Goal: Task Accomplishment & Management: Complete application form

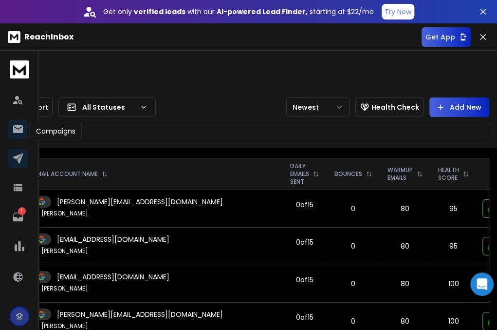
click at [19, 153] on icon at bounding box center [18, 158] width 10 height 10
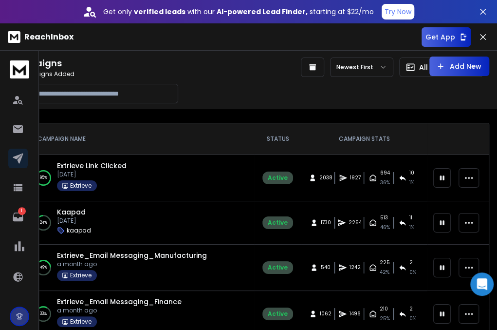
click at [470, 71] on button "Add New" at bounding box center [459, 65] width 60 height 19
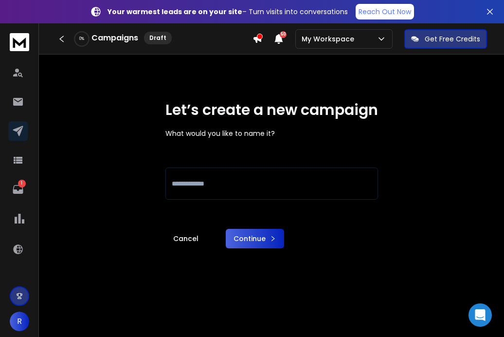
click at [198, 187] on input at bounding box center [271, 183] width 213 height 32
type input "**********"
click at [270, 238] on icon "submit" at bounding box center [273, 238] width 7 height 7
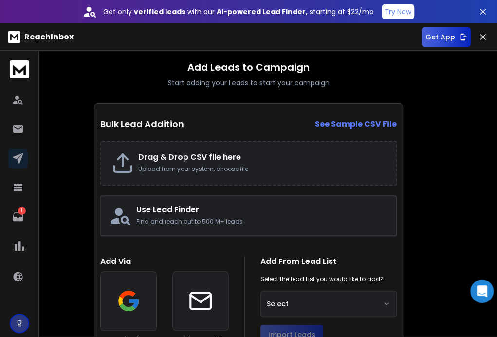
click at [240, 163] on h2 "Drag & Drop CSV file here" at bounding box center [262, 157] width 248 height 12
type input "**********"
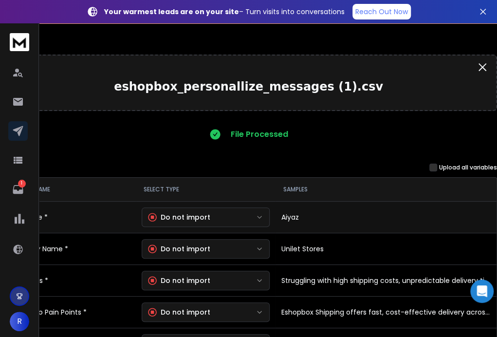
click at [263, 221] on icon "button" at bounding box center [260, 217] width 8 height 8
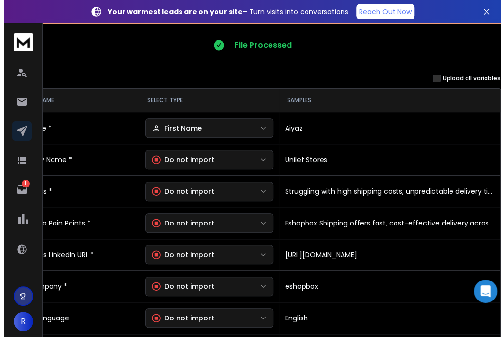
scroll to position [97, 0]
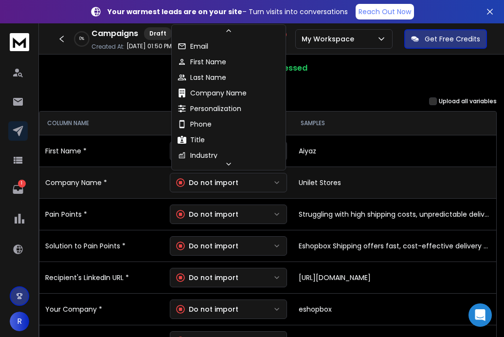
click at [279, 182] on button "Do not import" at bounding box center [228, 182] width 117 height 19
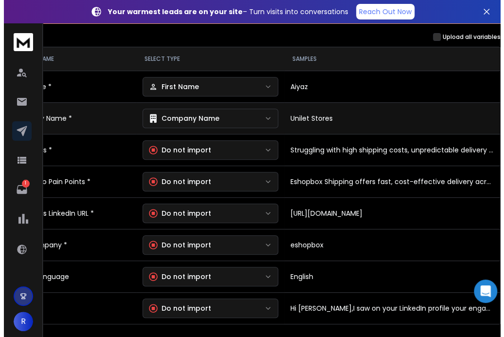
scroll to position [146, 0]
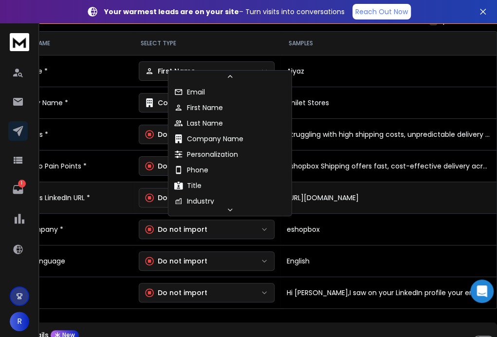
click at [268, 201] on icon "button" at bounding box center [264, 198] width 8 height 8
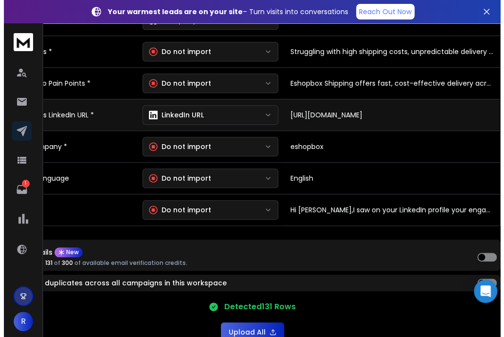
scroll to position [243, 0]
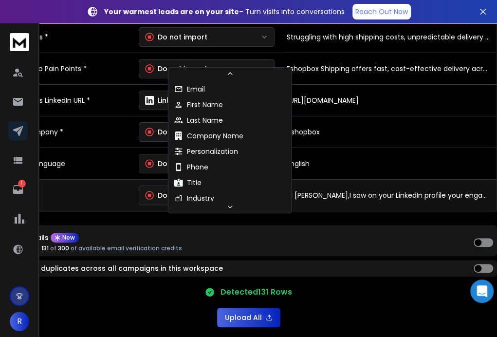
click at [268, 199] on icon "button" at bounding box center [264, 195] width 8 height 8
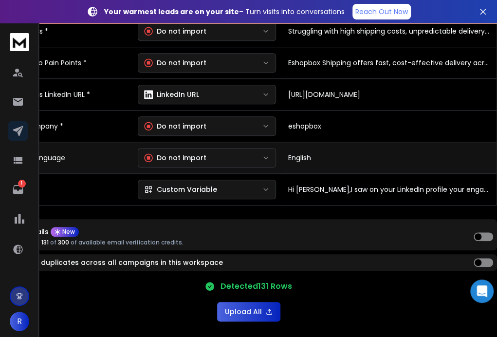
scroll to position [294, 0]
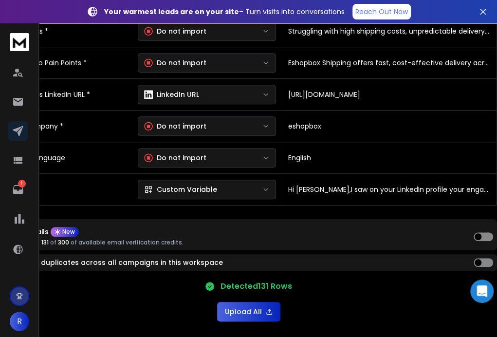
click at [275, 312] on button "Upload All" at bounding box center [248, 311] width 63 height 19
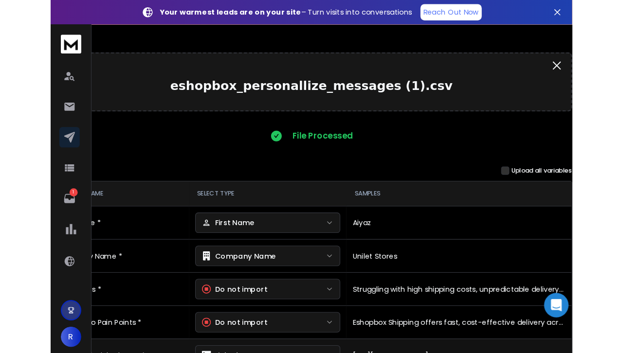
scroll to position [0, 0]
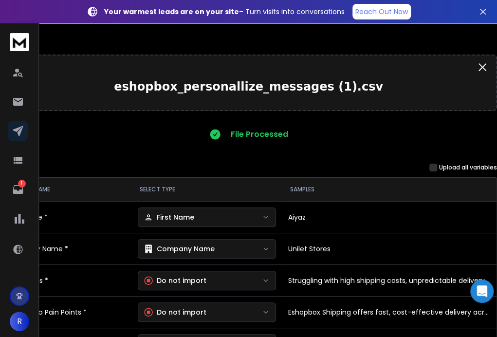
click at [0, 0] on icon at bounding box center [0, 0] width 0 height 0
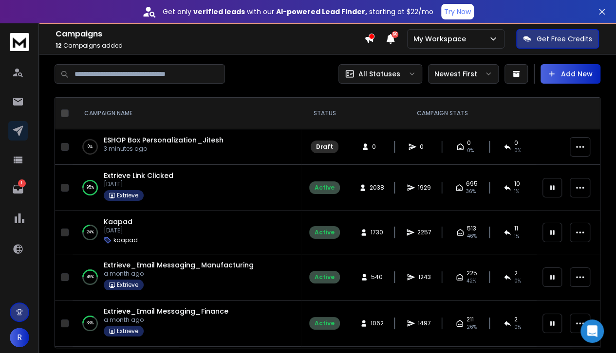
click at [183, 136] on span "ESHOP Box Personalization_Jitesh" at bounding box center [164, 140] width 120 height 10
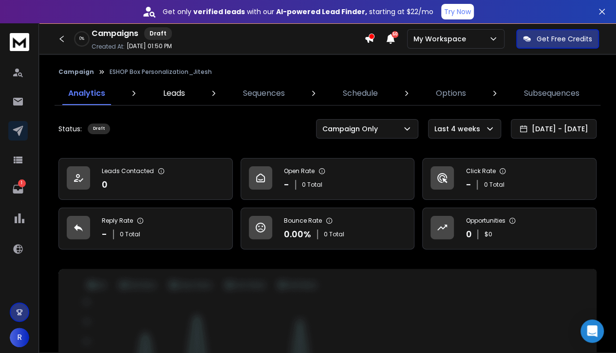
click at [166, 95] on p "Leads" at bounding box center [174, 94] width 22 height 12
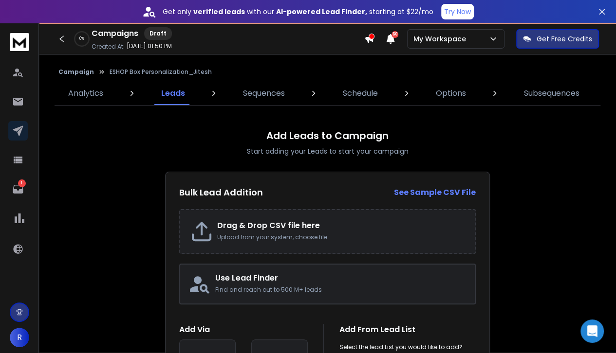
click at [291, 221] on h2 "Drag & Drop CSV file here" at bounding box center [341, 226] width 248 height 12
type input "**********"
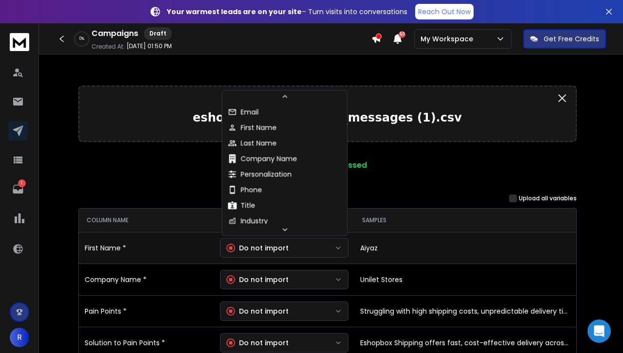
click at [336, 248] on icon "button" at bounding box center [338, 248] width 8 height 8
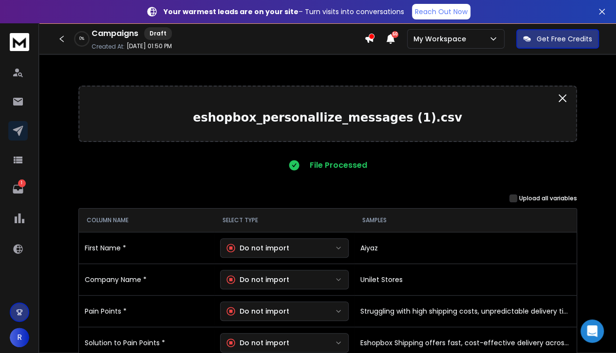
click at [496, 98] on icon at bounding box center [562, 98] width 8 height 8
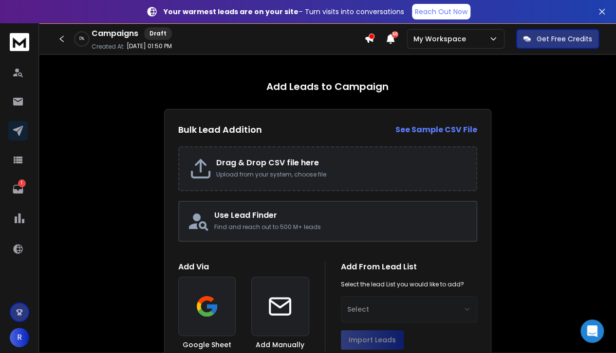
click at [294, 166] on h2 "Drag & Drop CSV file here" at bounding box center [341, 163] width 250 height 12
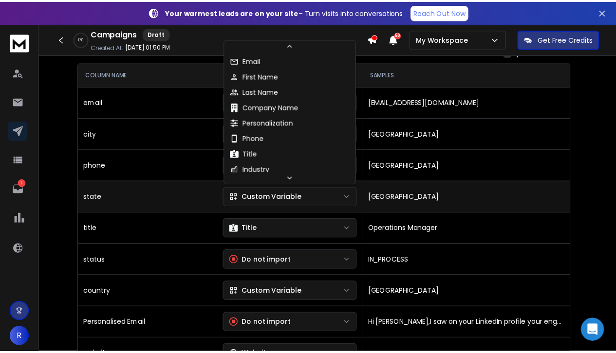
scroll to position [82, 0]
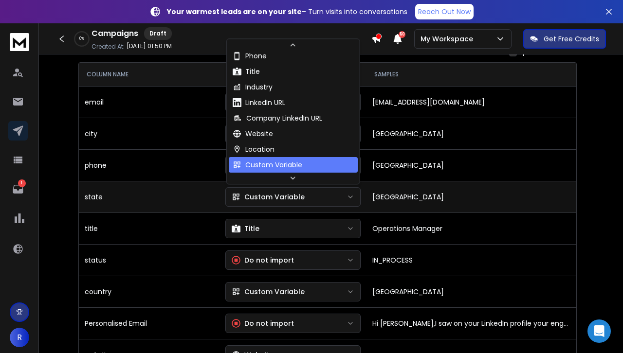
click at [348, 196] on icon "button" at bounding box center [351, 197] width 8 height 8
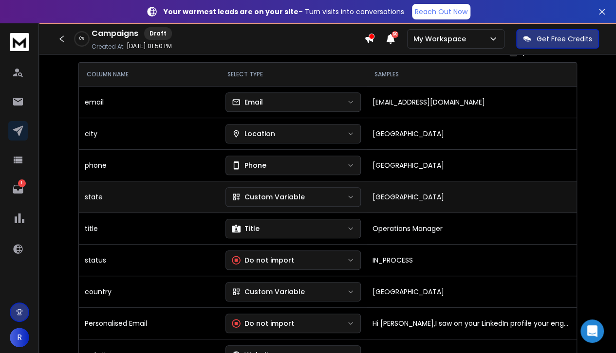
click at [348, 196] on icon "button" at bounding box center [351, 197] width 8 height 8
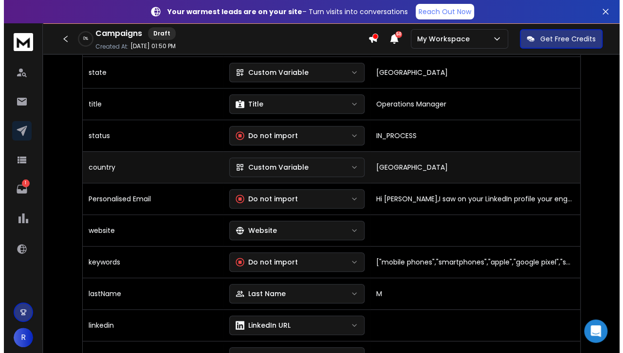
scroll to position [292, 0]
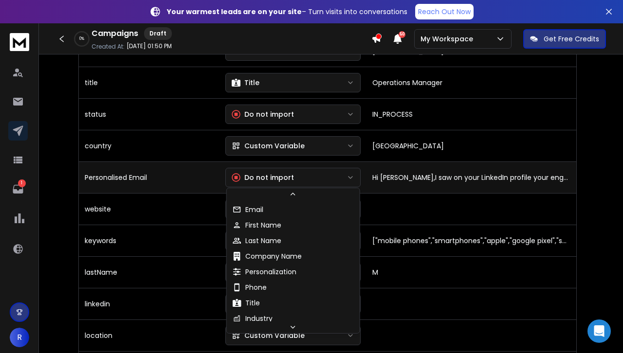
click at [350, 177] on icon "button" at bounding box center [351, 178] width 8 height 8
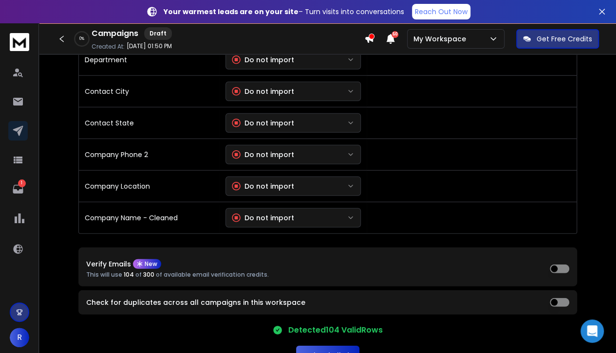
scroll to position [1314, 0]
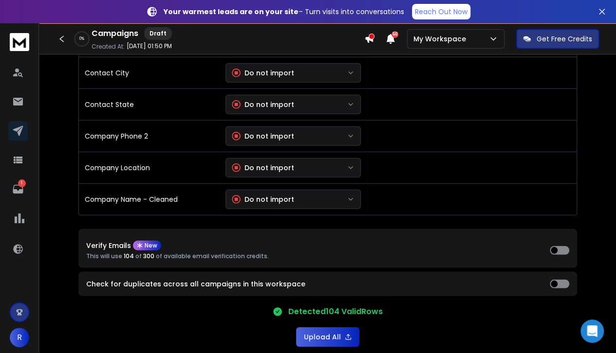
click at [328, 328] on button "Upload All" at bounding box center [327, 337] width 63 height 19
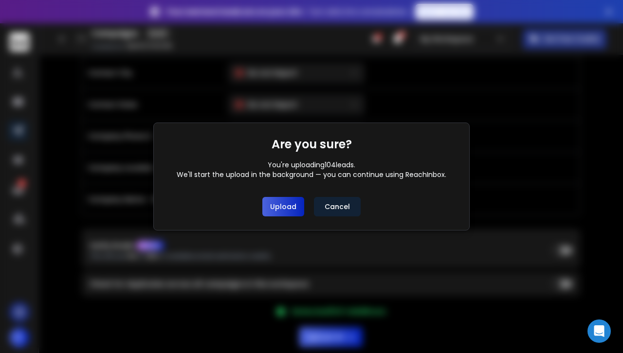
click at [293, 206] on button "Upload" at bounding box center [283, 206] width 42 height 19
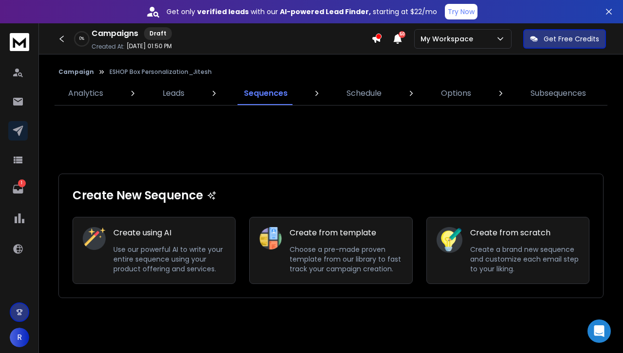
click at [485, 243] on div "Create from scratch Create a brand new sequence and customize each email step t…" at bounding box center [524, 250] width 109 height 47
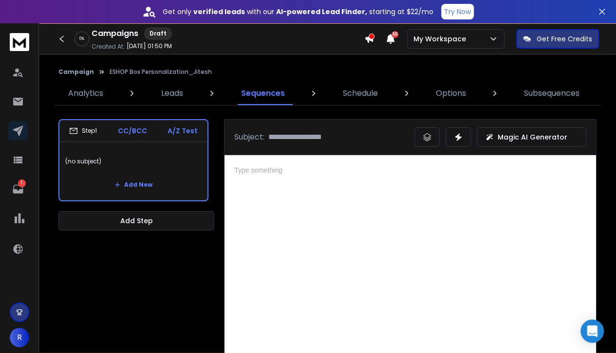
click at [281, 135] on input at bounding box center [336, 137] width 136 height 12
paste input "**********"
click at [286, 137] on input "**********" at bounding box center [336, 137] width 136 height 12
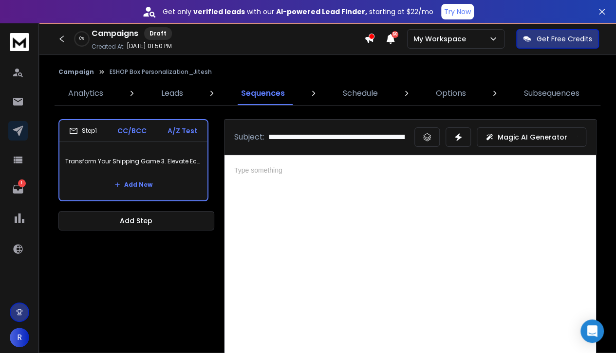
click at [283, 138] on input "**********" at bounding box center [336, 137] width 136 height 12
type input "**********"
click at [282, 176] on div at bounding box center [409, 255] width 371 height 201
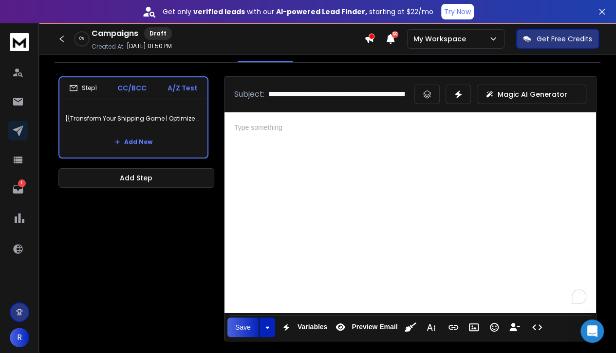
scroll to position [44, 0]
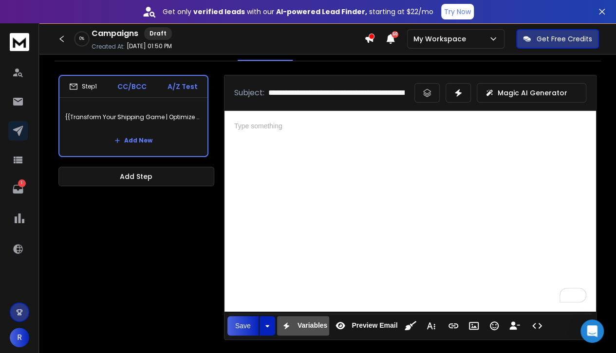
click at [315, 327] on span "Variables" at bounding box center [312, 326] width 34 height 8
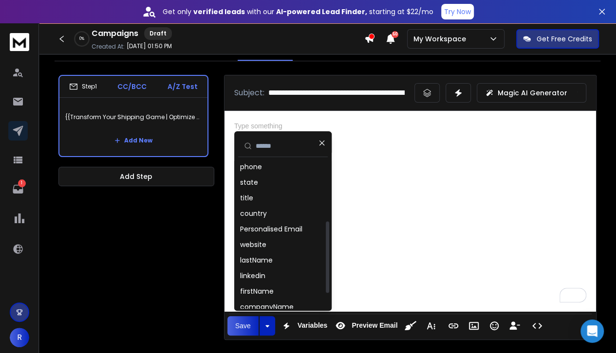
scroll to position [146, 0]
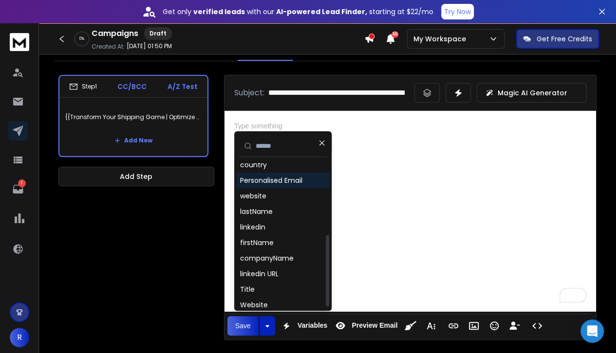
click at [294, 179] on div "Personalised Email" at bounding box center [271, 181] width 62 height 10
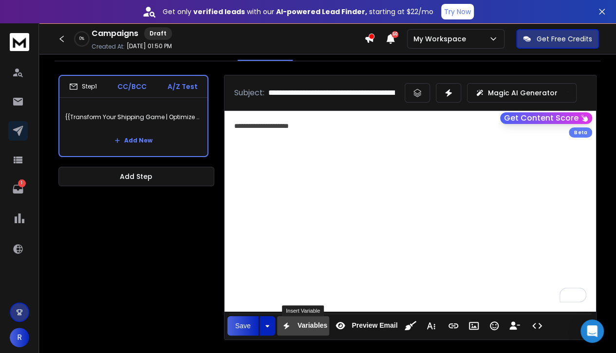
click at [310, 322] on span "Variables" at bounding box center [312, 326] width 34 height 8
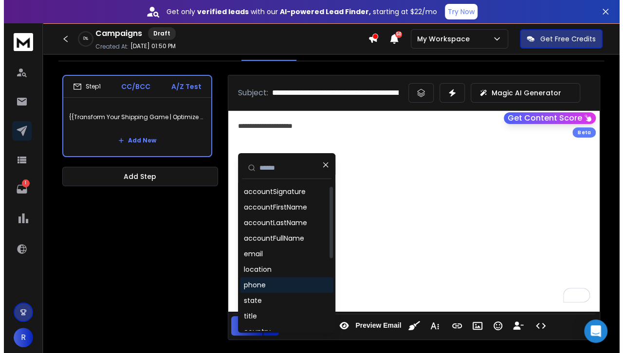
scroll to position [0, 0]
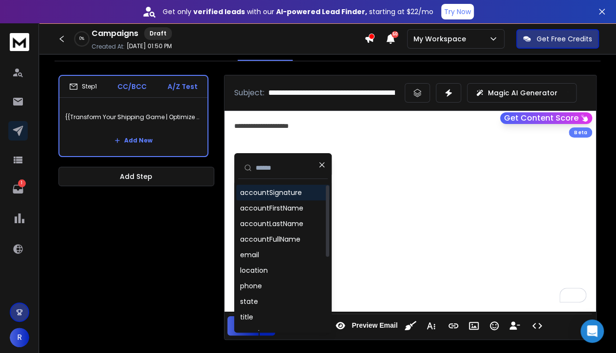
click at [285, 192] on div "accountSignature" at bounding box center [271, 193] width 62 height 10
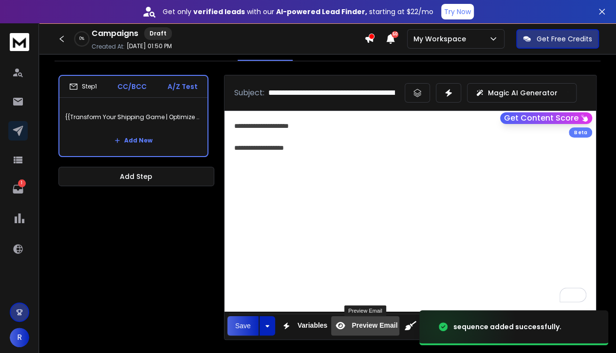
click at [383, 326] on span "Preview Email" at bounding box center [374, 326] width 50 height 8
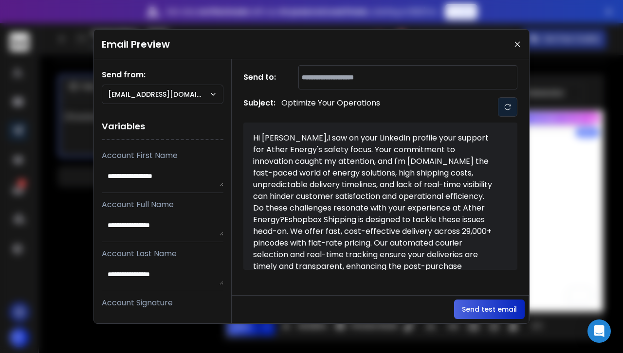
click at [496, 108] on icon at bounding box center [507, 107] width 7 height 7
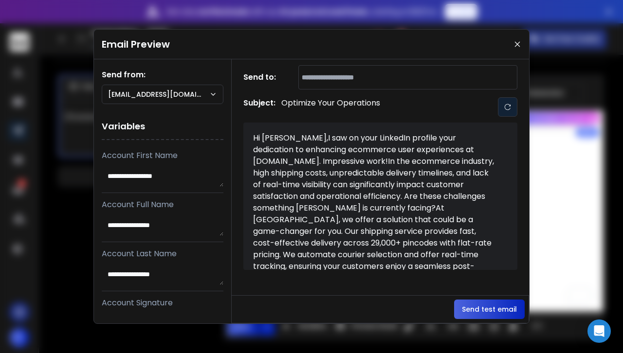
click at [496, 108] on icon at bounding box center [507, 107] width 7 height 7
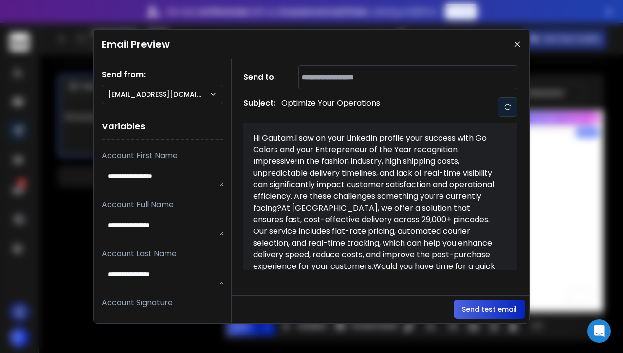
click at [496, 108] on icon at bounding box center [507, 107] width 7 height 7
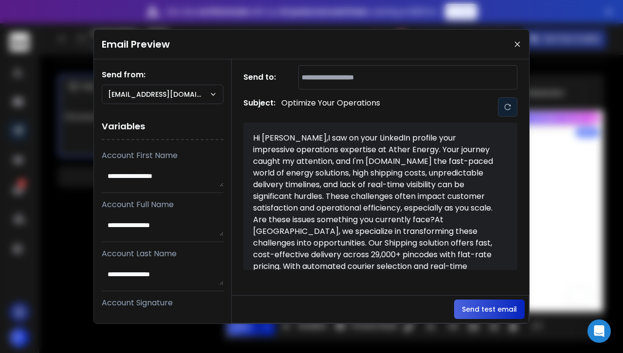
click at [496, 108] on icon at bounding box center [507, 107] width 7 height 7
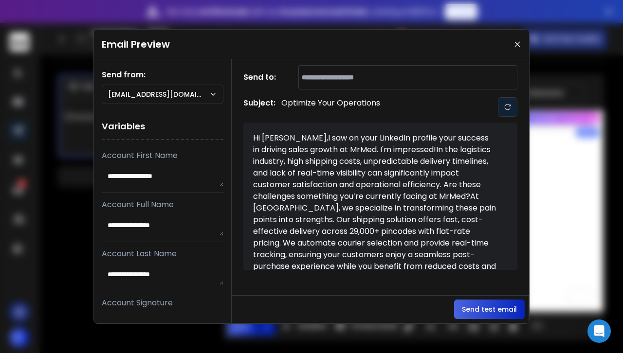
click at [496, 108] on icon at bounding box center [507, 107] width 7 height 7
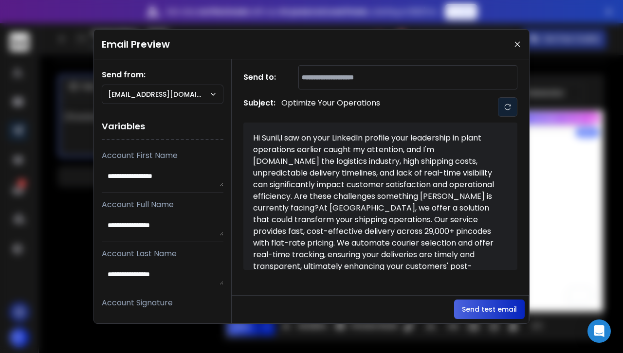
click at [496, 108] on icon at bounding box center [507, 107] width 7 height 7
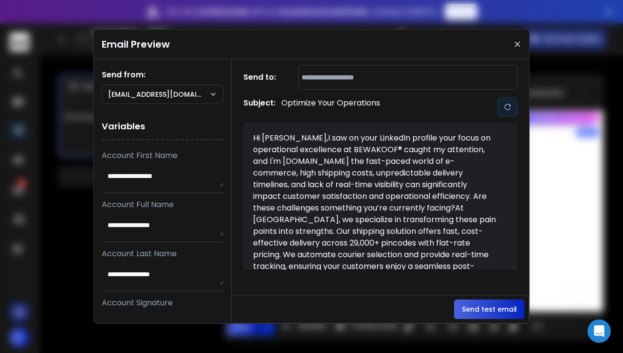
click at [496, 108] on icon at bounding box center [507, 107] width 7 height 7
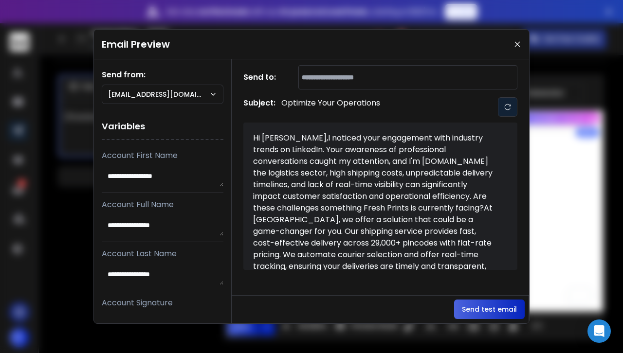
click at [496, 108] on icon at bounding box center [507, 107] width 7 height 7
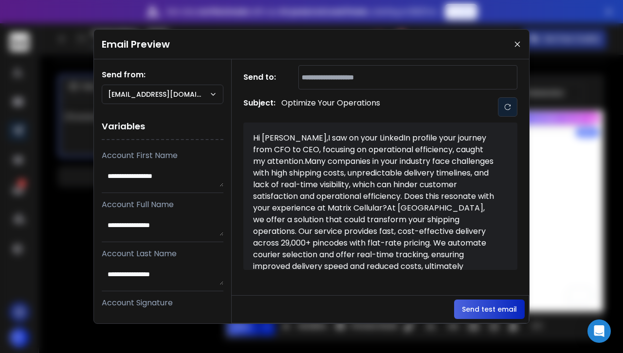
click at [496, 108] on icon at bounding box center [507, 107] width 7 height 7
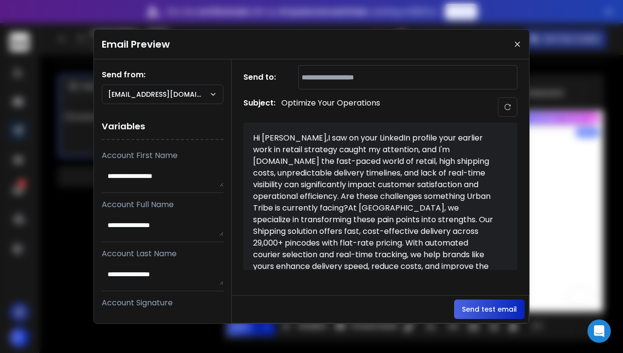
click at [496, 45] on icon at bounding box center [517, 44] width 8 height 8
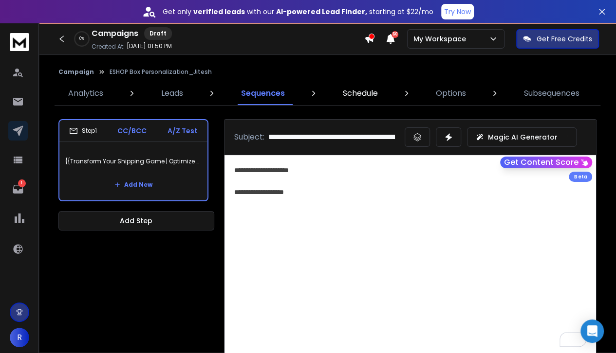
click at [360, 90] on p "Schedule" at bounding box center [359, 94] width 35 height 12
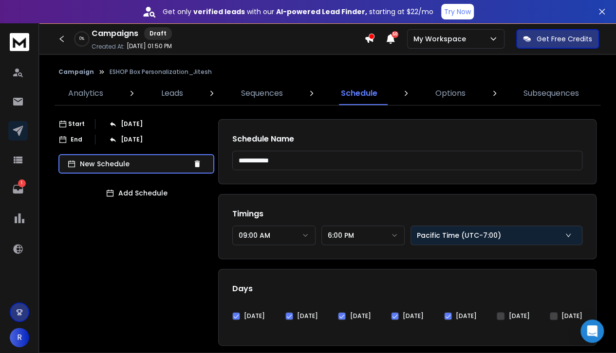
click at [443, 236] on p "Pacific Time (UTC-7:00)" at bounding box center [461, 236] width 88 height 10
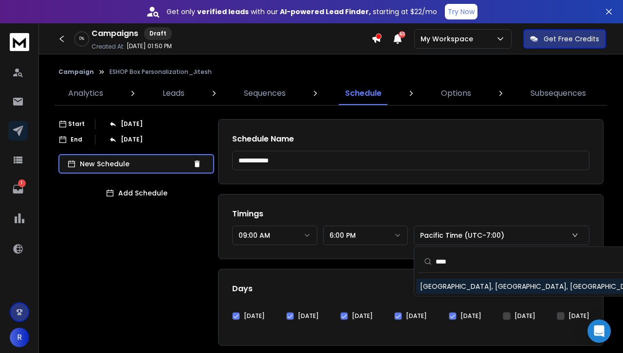
type input "****"
click at [463, 289] on div "[GEOGRAPHIC_DATA], [GEOGRAPHIC_DATA], [GEOGRAPHIC_DATA], [GEOGRAPHIC_DATA] (UTC…" at bounding box center [588, 287] width 337 height 10
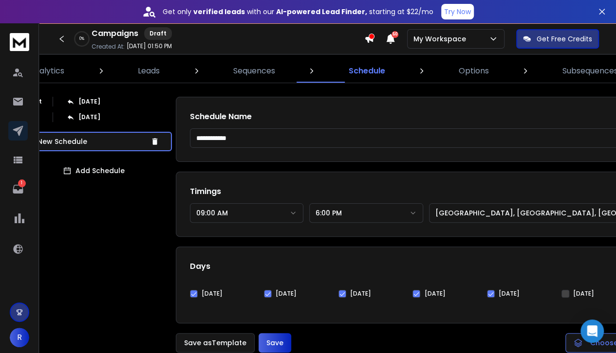
scroll to position [34, 0]
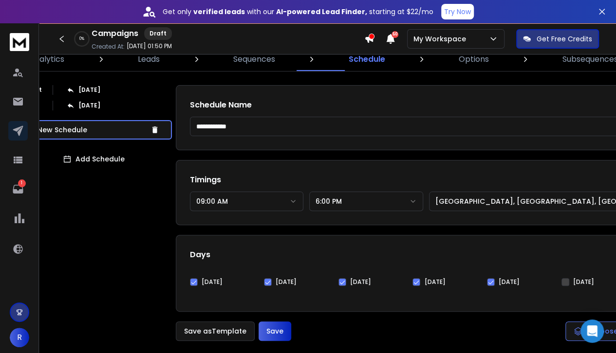
click at [291, 331] on button "Save" at bounding box center [274, 331] width 33 height 19
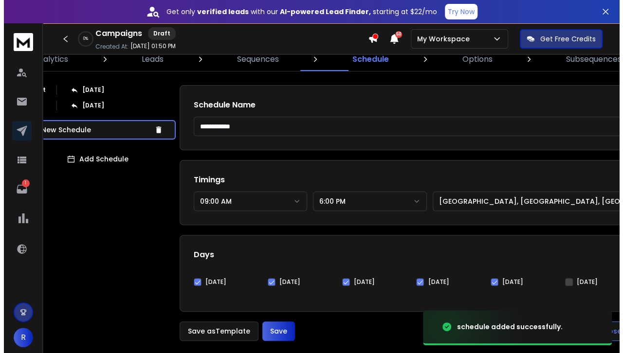
scroll to position [0, 0]
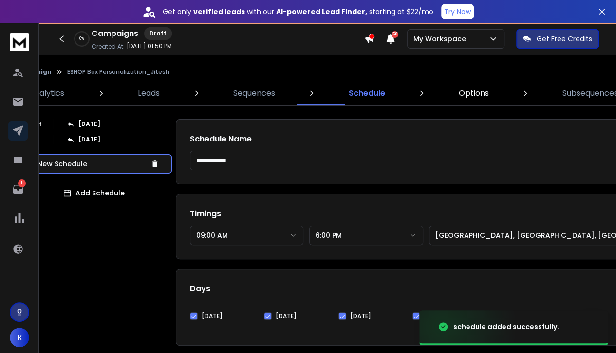
click at [458, 95] on p "Options" at bounding box center [473, 94] width 30 height 12
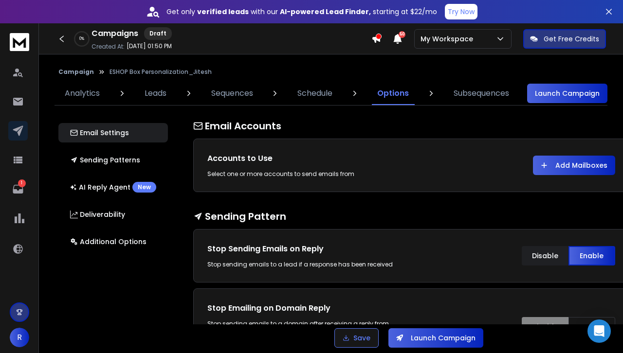
click at [496, 162] on button "Add Mailboxes" at bounding box center [574, 165] width 82 height 19
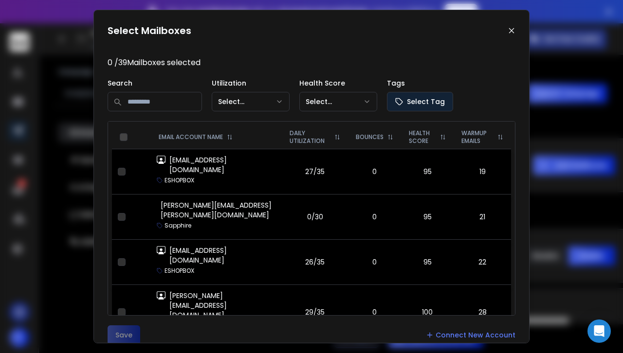
click at [424, 101] on button "Select Tag" at bounding box center [420, 101] width 66 height 19
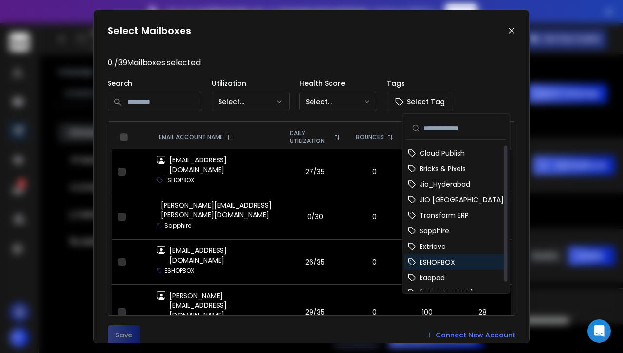
click at [437, 257] on span "ESHOPBOX" at bounding box center [438, 262] width 36 height 10
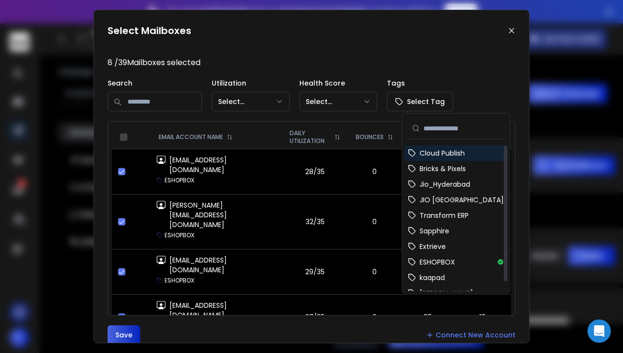
click at [492, 81] on div "Search Utilization Select... Health Score Select... Tags Select Tag" at bounding box center [312, 94] width 408 height 33
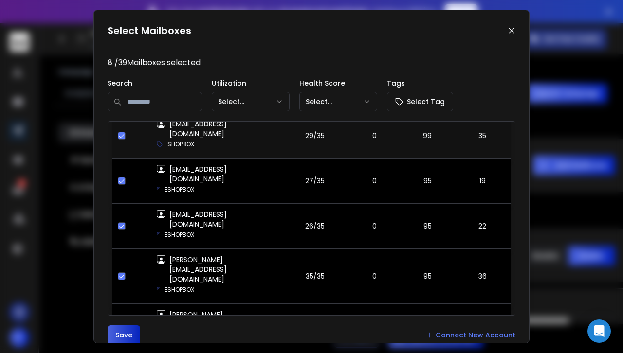
scroll to position [146, 0]
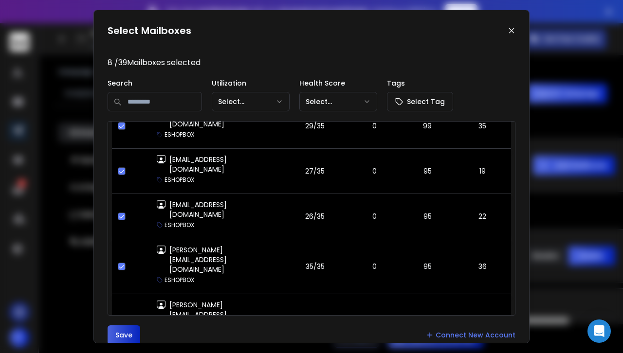
click at [129, 335] on button "Save" at bounding box center [124, 335] width 33 height 19
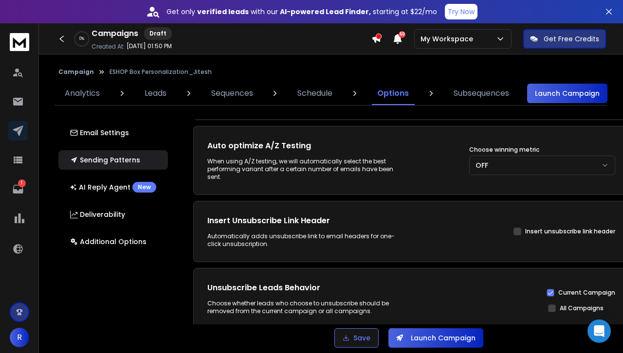
scroll to position [779, 0]
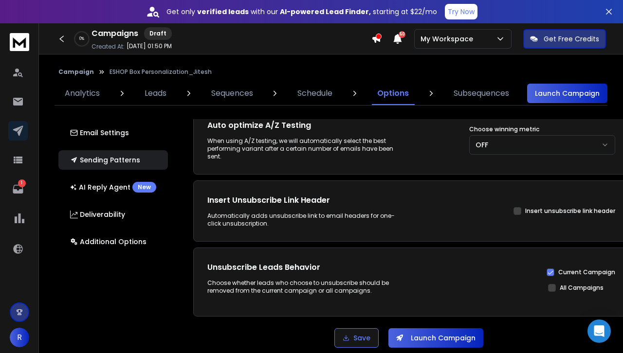
click at [496, 209] on button "Insert unsubscribe link header" at bounding box center [517, 211] width 8 height 8
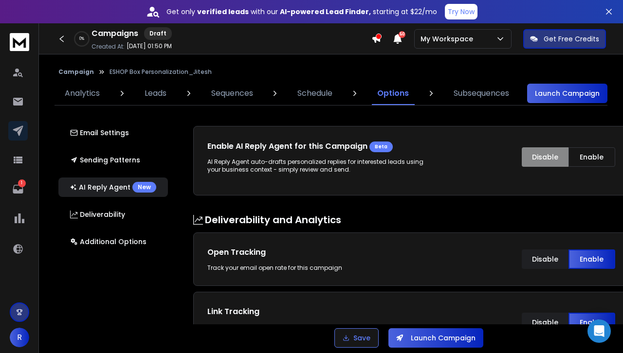
scroll to position [1022, 0]
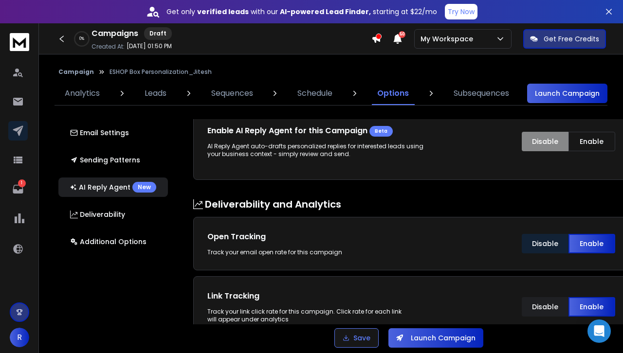
click at [496, 241] on button "Disable" at bounding box center [545, 243] width 47 height 19
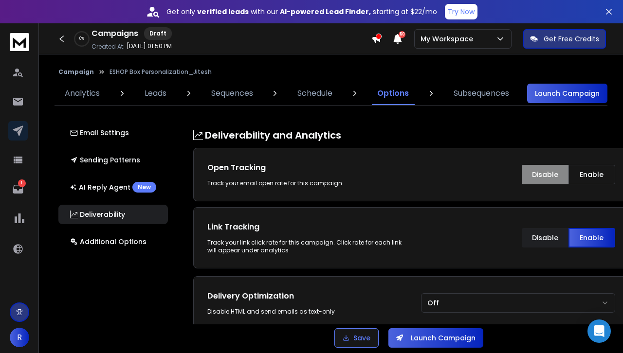
scroll to position [1119, 0]
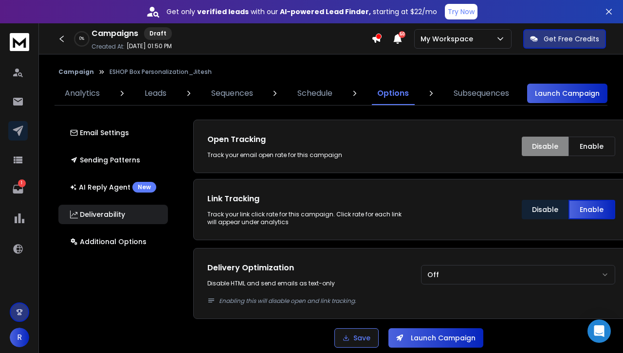
click at [496, 206] on button "Disable" at bounding box center [545, 209] width 47 height 19
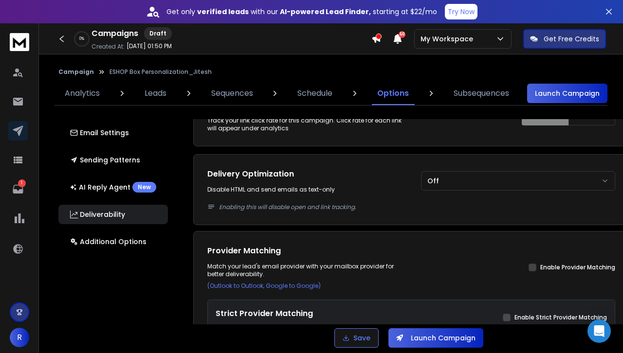
scroll to position [1265, 0]
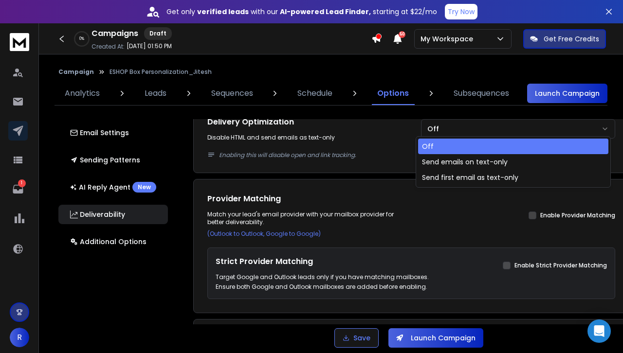
click at [496, 129] on button "Off" at bounding box center [518, 128] width 194 height 19
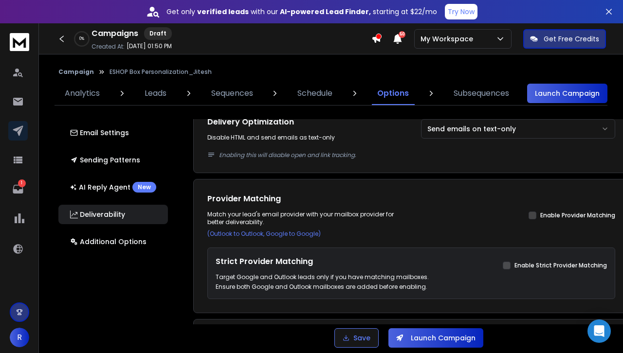
click at [496, 127] on button "Send emails on text-only" at bounding box center [518, 128] width 194 height 19
click at [496, 126] on button "Send first email as text-only" at bounding box center [518, 128] width 194 height 19
click at [496, 125] on button "Off" at bounding box center [518, 128] width 194 height 19
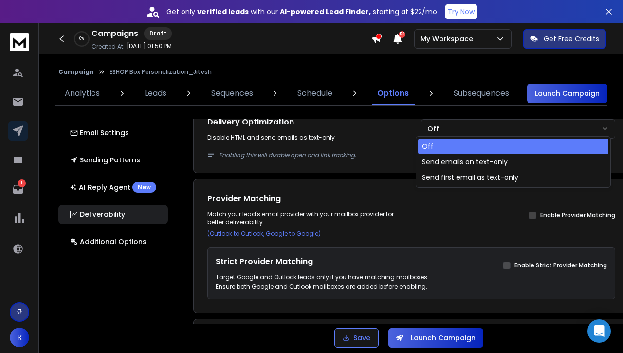
select select "*"
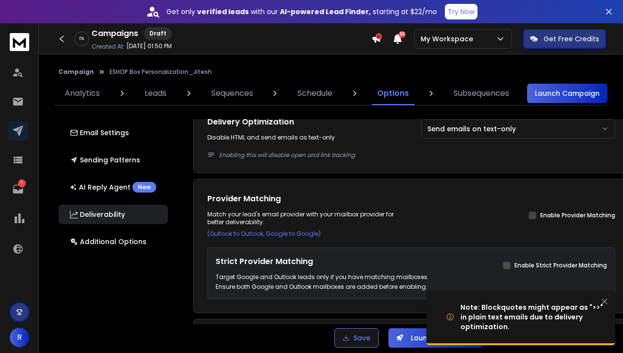
click at [496, 301] on div "Note: Blockquotes might appear as ">>" in plain text emails due to delivery opt…" at bounding box center [524, 317] width 181 height 53
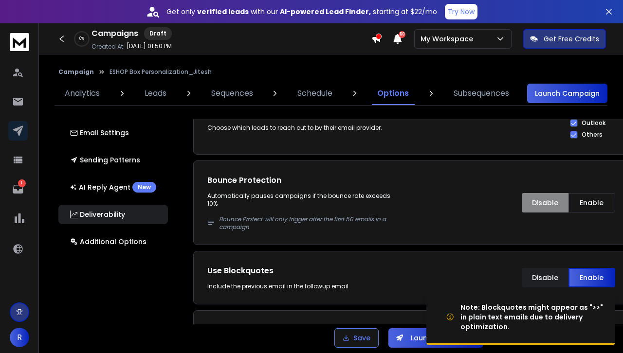
scroll to position [1509, 0]
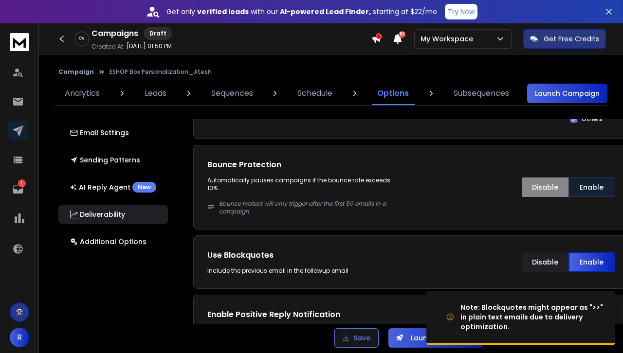
click at [496, 178] on button "Enable" at bounding box center [591, 187] width 47 height 19
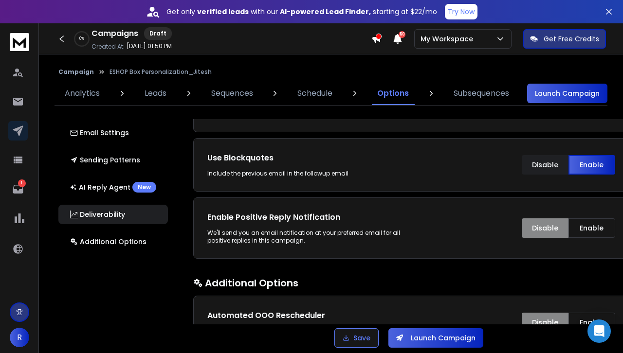
scroll to position [1655, 0]
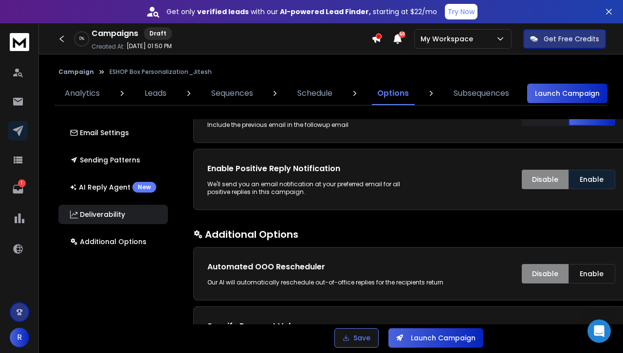
click at [496, 170] on button "Enable" at bounding box center [591, 179] width 47 height 19
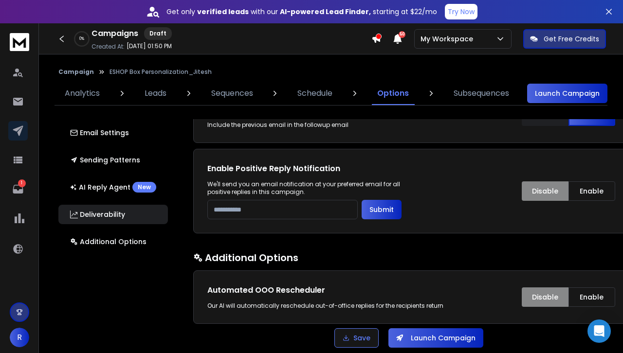
click at [312, 200] on input "email" at bounding box center [282, 209] width 150 height 19
type input "**********"
click at [380, 200] on button "Submit" at bounding box center [382, 209] width 40 height 19
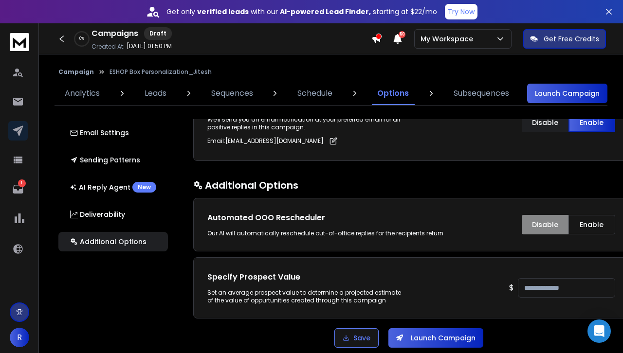
scroll to position [1752, 0]
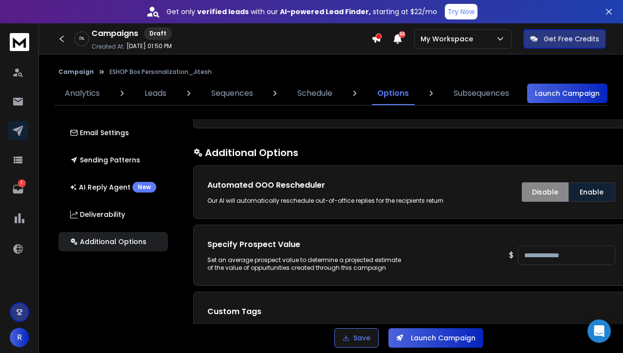
click at [496, 183] on button "Enable" at bounding box center [591, 192] width 47 height 19
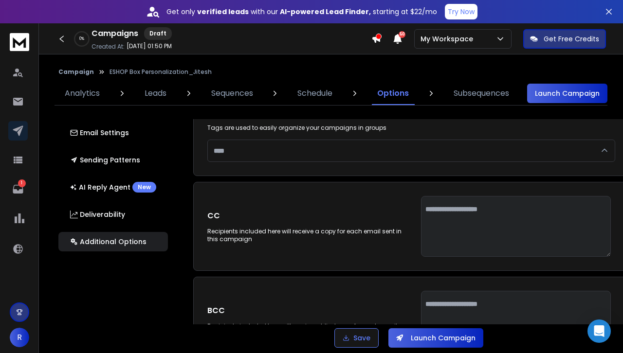
scroll to position [2075, 0]
